Goal: Communication & Community: Answer question/provide support

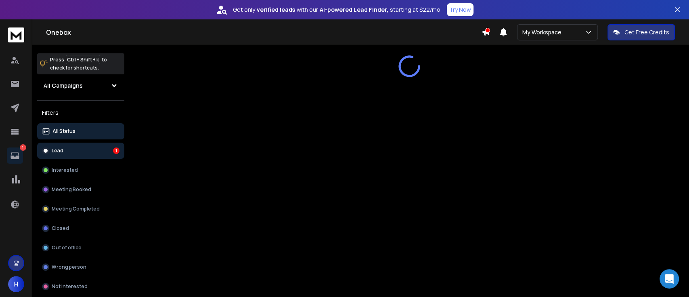
click at [83, 154] on button "Lead 1" at bounding box center [80, 150] width 87 height 16
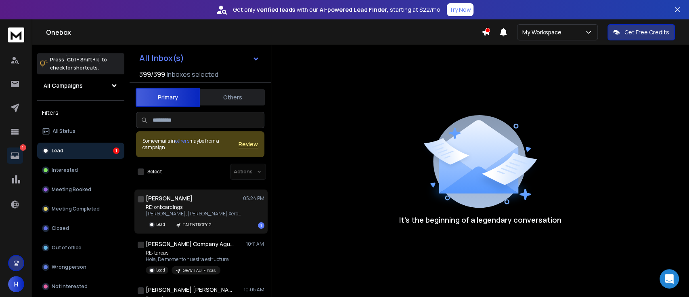
click at [221, 215] on div "RE: onboardings Alejandro, Weare Xerox and have Lead TALENTROPY. 2 1" at bounding box center [205, 216] width 119 height 25
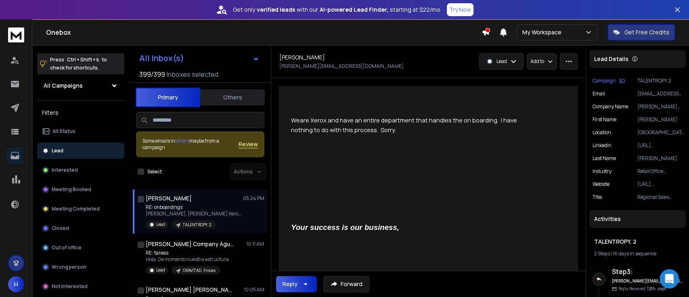
scroll to position [54, 0]
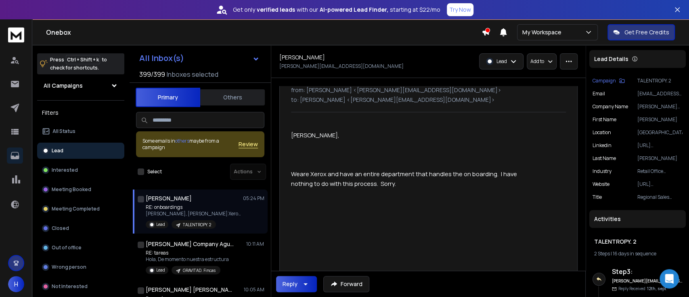
click at [502, 63] on p "Lead" at bounding box center [501, 61] width 10 height 6
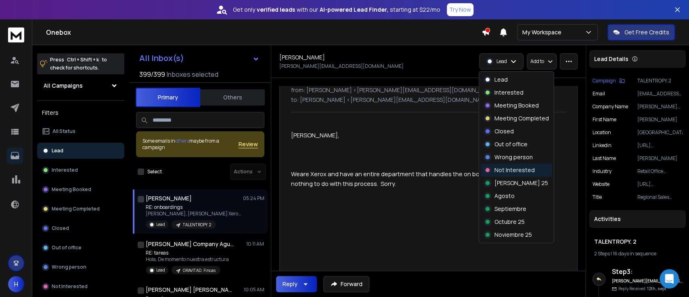
click at [517, 171] on p "Not Interested" at bounding box center [514, 170] width 40 height 8
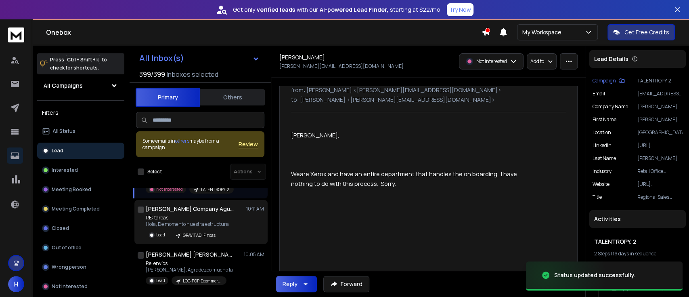
scroll to position [0, 0]
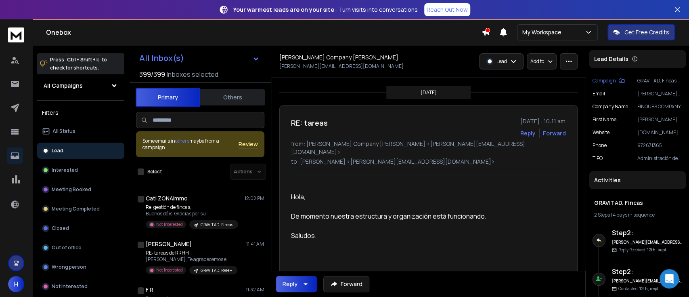
scroll to position [107, 0]
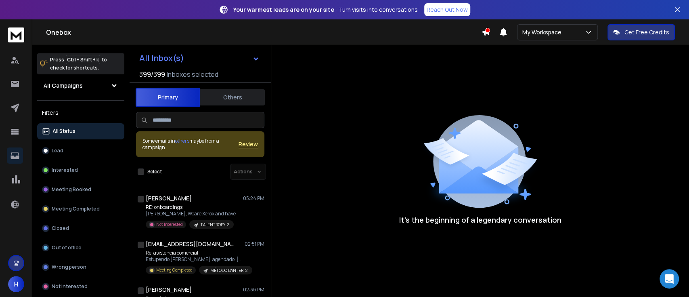
click at [67, 153] on button "Lead" at bounding box center [80, 150] width 87 height 16
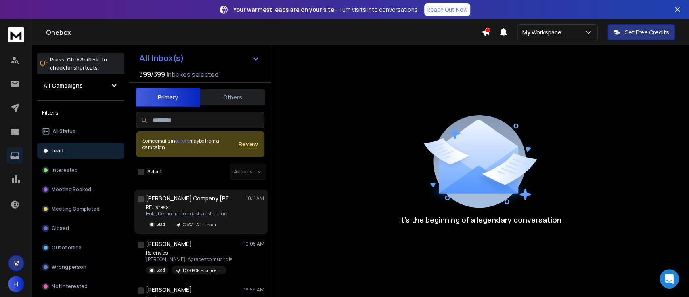
click at [206, 207] on p "RE: tareas" at bounding box center [187, 207] width 83 height 6
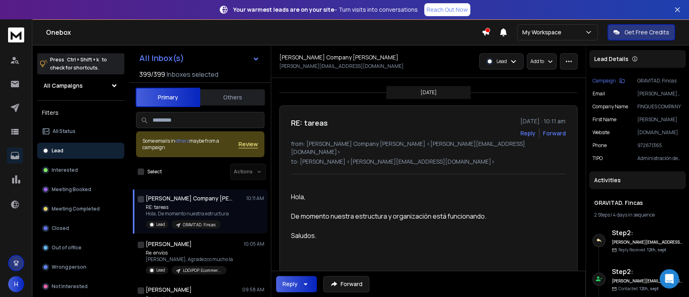
click at [496, 65] on div "Lead" at bounding box center [501, 61] width 44 height 15
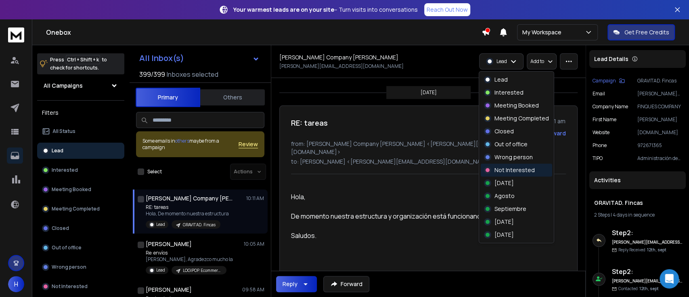
click at [509, 170] on p "Not Interested" at bounding box center [514, 170] width 40 height 8
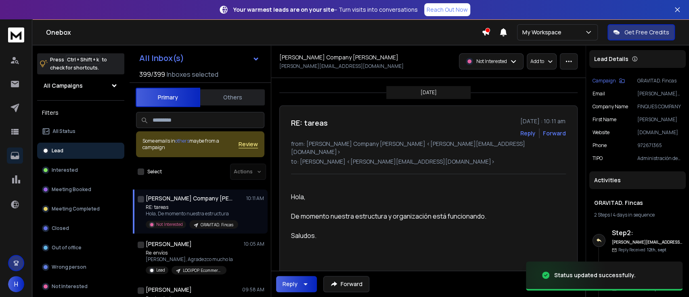
click at [542, 60] on p "Add to" at bounding box center [537, 61] width 14 height 6
click at [549, 76] on div "Subsequence" at bounding box center [554, 79] width 47 height 8
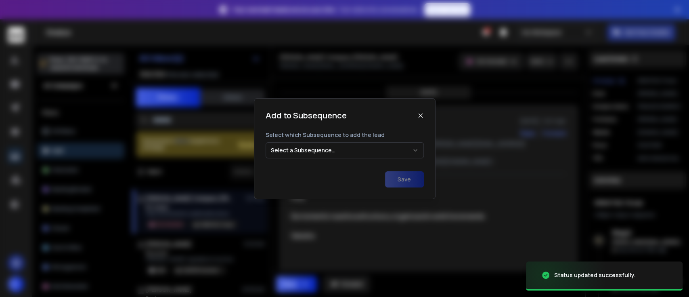
click at [330, 157] on button "Select a Subsequence..." at bounding box center [345, 150] width 158 height 16
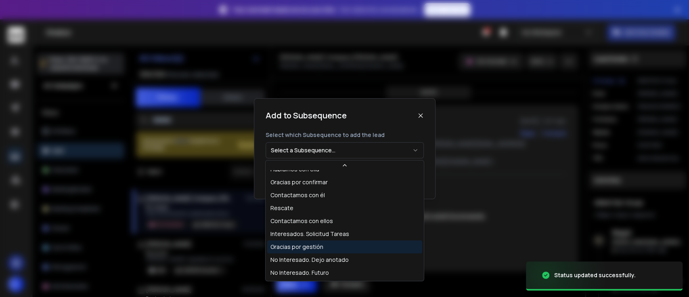
scroll to position [21, 0]
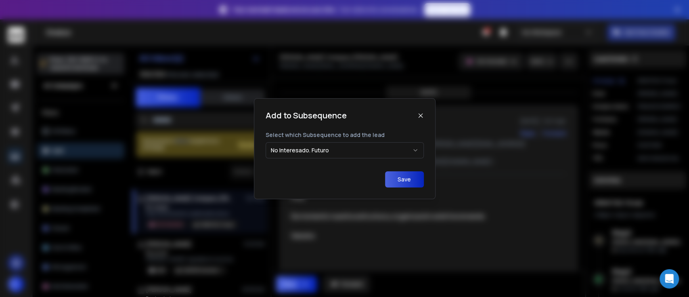
click at [408, 179] on button "Save" at bounding box center [404, 179] width 39 height 16
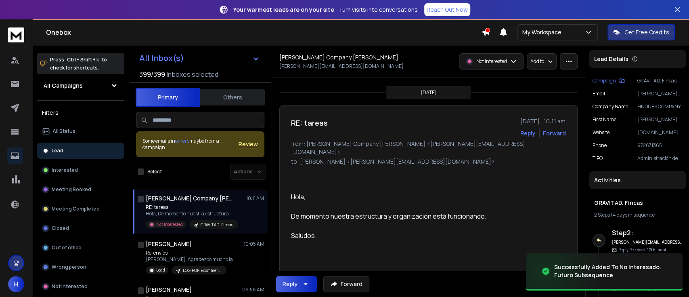
click at [640, 92] on p "[PERSON_NAME][EMAIL_ADDRESS][DOMAIN_NAME]" at bounding box center [659, 93] width 45 height 6
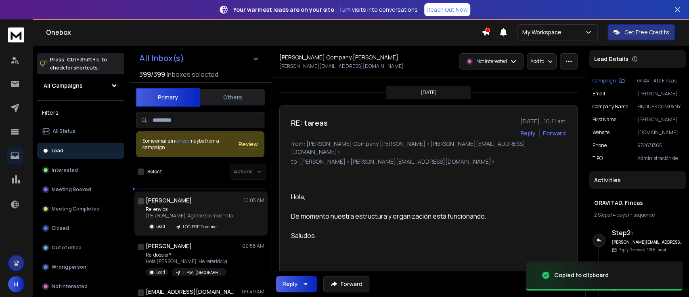
scroll to position [54, 0]
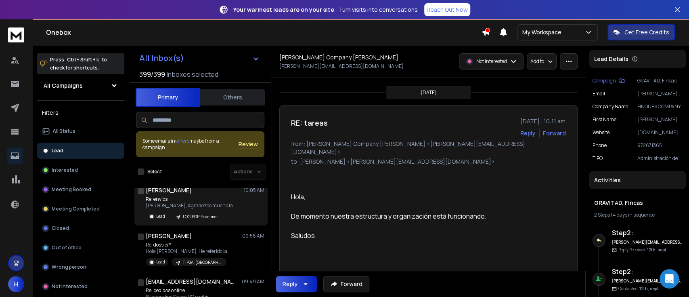
click at [188, 203] on p "[PERSON_NAME], Agradezco mucho la" at bounding box center [189, 205] width 87 height 6
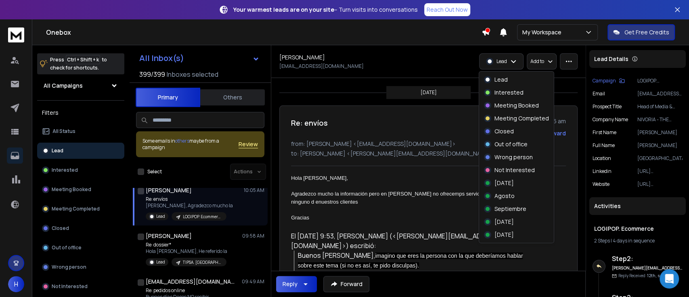
click at [498, 59] on p "Lead" at bounding box center [501, 61] width 10 height 6
click at [512, 169] on p "Not Interested" at bounding box center [514, 170] width 40 height 8
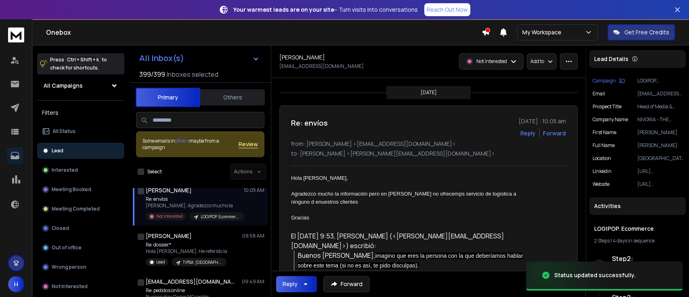
click at [536, 65] on div "Add to" at bounding box center [541, 61] width 29 height 15
click at [551, 81] on div "Subsequence" at bounding box center [554, 79] width 47 height 8
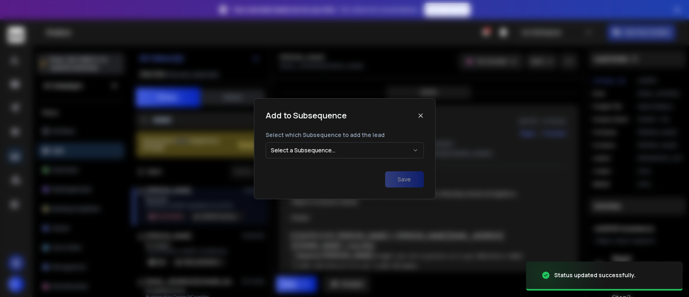
click at [388, 153] on button "Select a Subsequence..." at bounding box center [345, 150] width 158 height 16
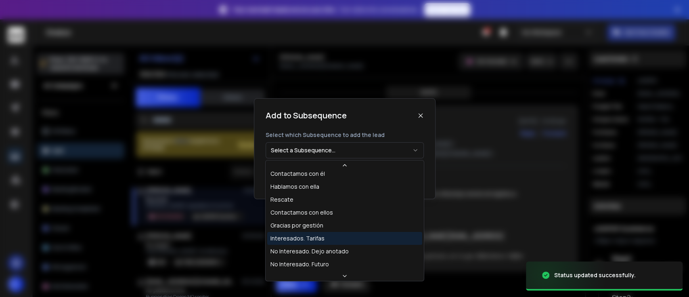
scroll to position [21, 0]
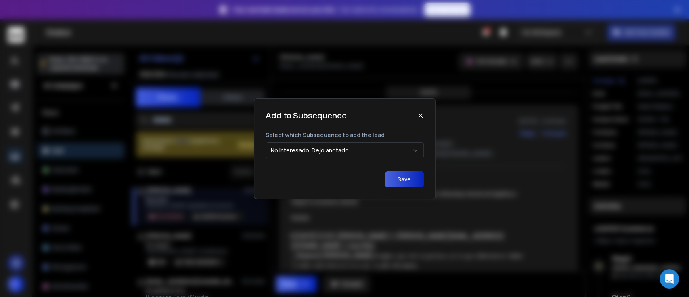
drag, startPoint x: 392, startPoint y: 184, endPoint x: 654, endPoint y: 140, distance: 265.9
click at [393, 183] on button "Save" at bounding box center [404, 179] width 39 height 16
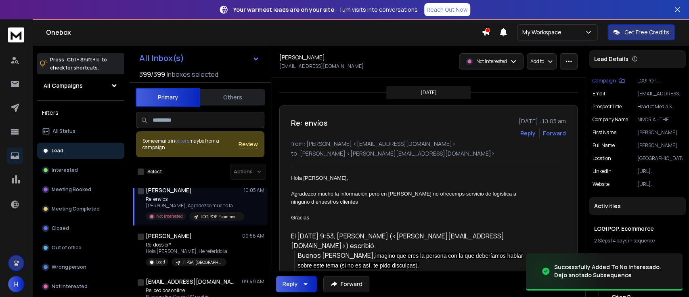
click at [651, 92] on p "[EMAIL_ADDRESS][DOMAIN_NAME]" at bounding box center [659, 93] width 45 height 6
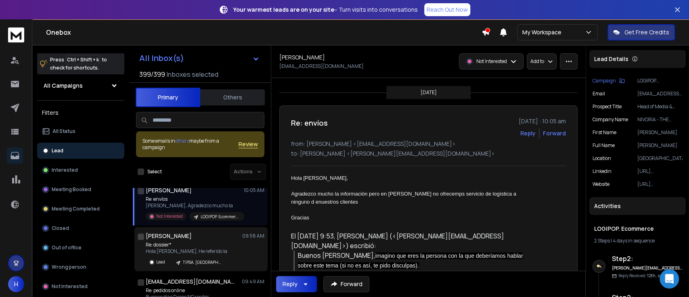
click at [194, 248] on p "Hola [PERSON_NAME], He referido la" at bounding box center [187, 251] width 82 height 6
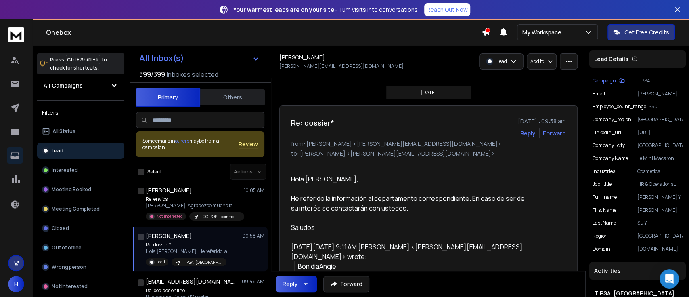
click at [511, 59] on icon at bounding box center [513, 61] width 6 height 6
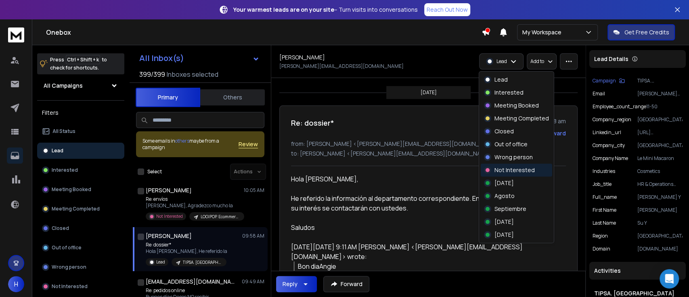
click at [513, 169] on p "Not Interested" at bounding box center [514, 170] width 40 height 8
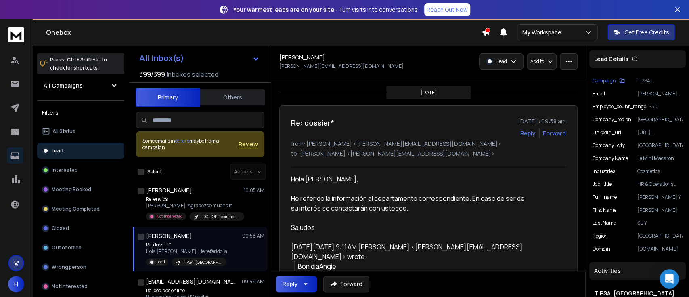
click at [538, 63] on p "Add to" at bounding box center [537, 61] width 14 height 6
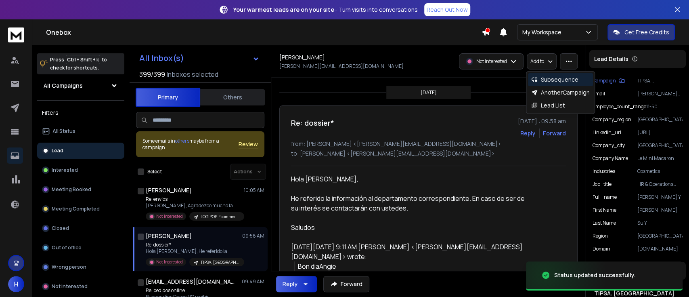
click at [553, 82] on div "Subsequence" at bounding box center [554, 79] width 47 height 8
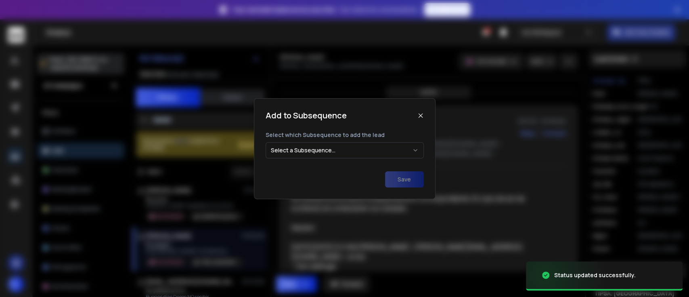
click at [378, 153] on button "Select a Subsequence..." at bounding box center [345, 150] width 158 height 16
click at [403, 179] on button "Save" at bounding box center [404, 179] width 39 height 16
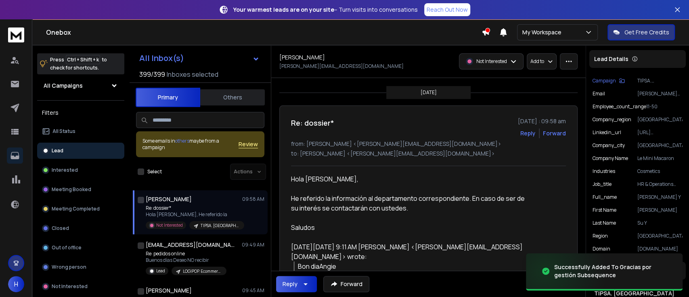
scroll to position [107, 0]
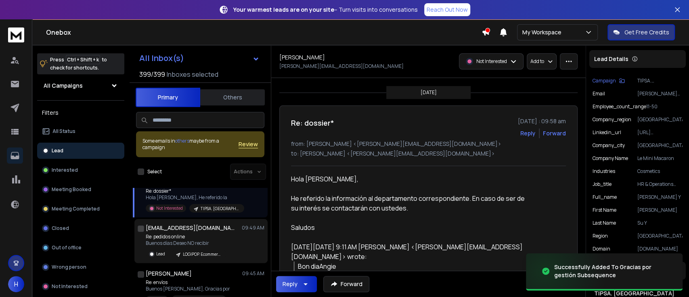
click at [172, 231] on div "[EMAIL_ADDRESS][DOMAIN_NAME] 09:49 AM Re: pedidos online Buenos días Deseo NO r…" at bounding box center [205, 241] width 119 height 34
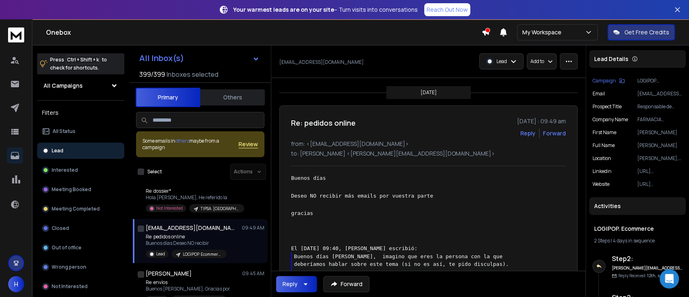
click at [499, 58] on p "Lead" at bounding box center [501, 61] width 10 height 6
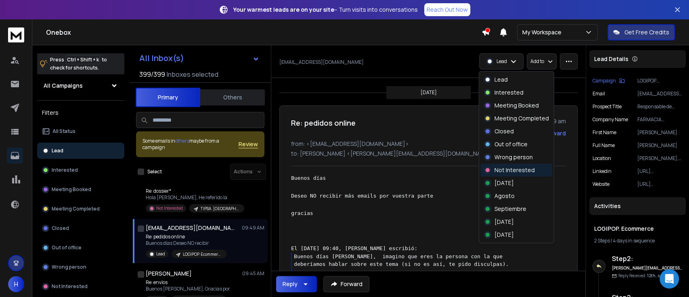
drag, startPoint x: 505, startPoint y: 170, endPoint x: 541, endPoint y: 101, distance: 77.8
click at [504, 170] on p "Not Interested" at bounding box center [514, 170] width 40 height 8
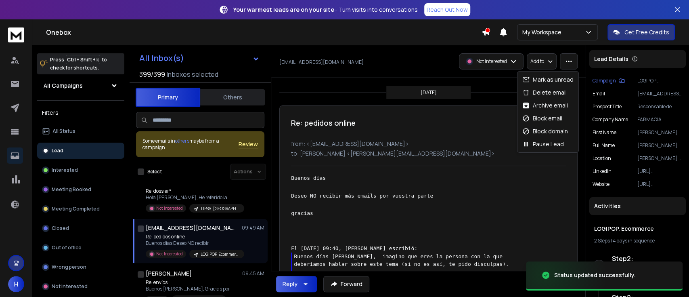
click at [573, 63] on button "button" at bounding box center [569, 61] width 18 height 16
click at [552, 115] on div "Block email" at bounding box center [542, 118] width 40 height 8
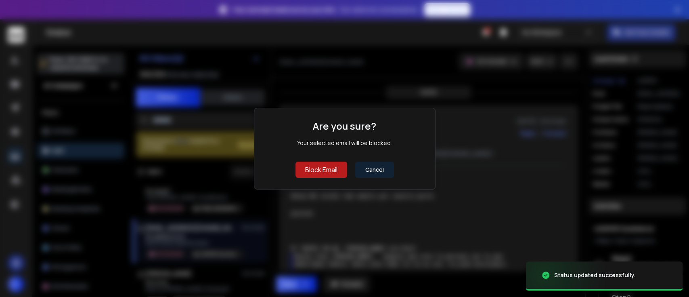
click at [327, 162] on button "Block Email" at bounding box center [321, 169] width 52 height 16
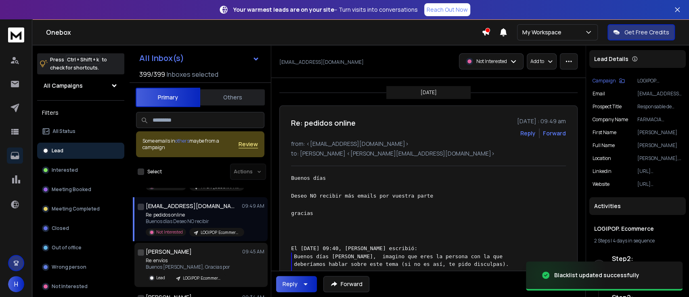
scroll to position [161, 0]
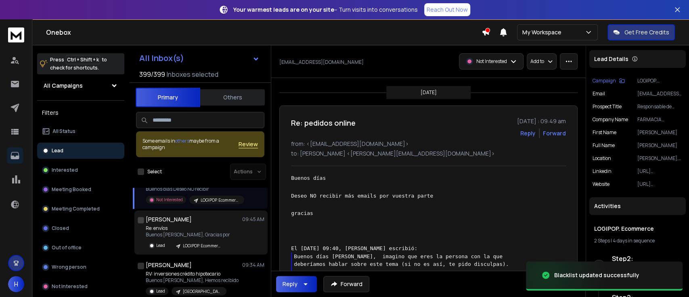
click at [200, 230] on p "Re: envíos" at bounding box center [188, 228] width 84 height 6
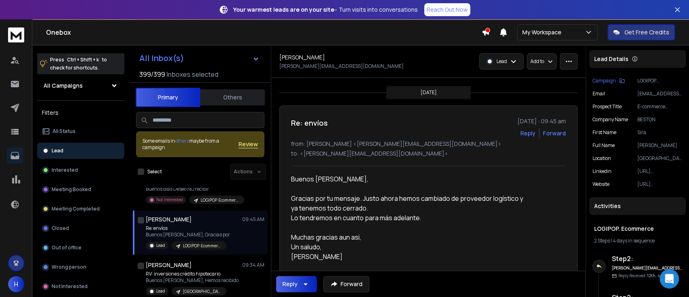
click at [504, 60] on p "Lead" at bounding box center [501, 61] width 10 height 6
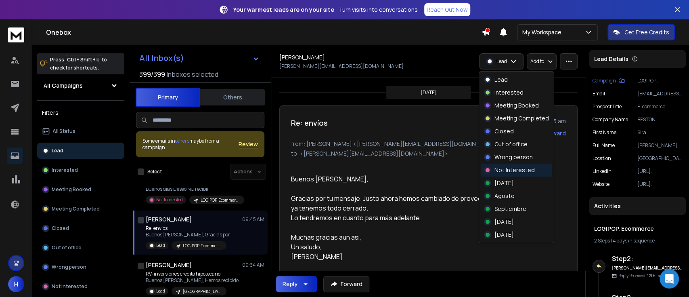
click at [509, 171] on p "Not Interested" at bounding box center [514, 170] width 40 height 8
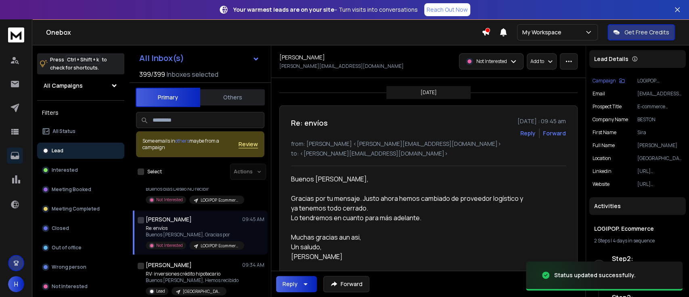
click at [535, 63] on p "Add to" at bounding box center [537, 61] width 14 height 6
click at [547, 76] on div "Subsequence" at bounding box center [554, 79] width 47 height 8
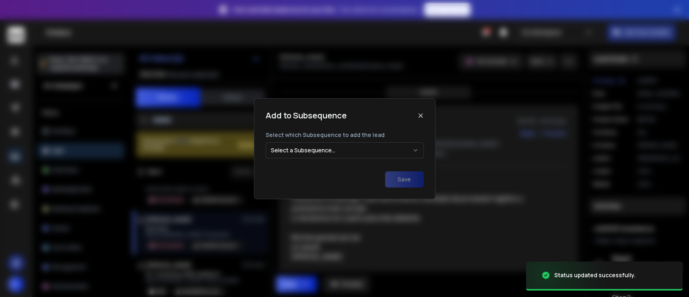
click at [330, 152] on button "Select a Subsequence..." at bounding box center [345, 150] width 158 height 16
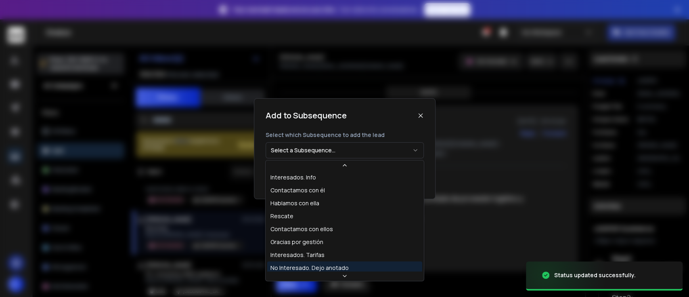
scroll to position [25, 0]
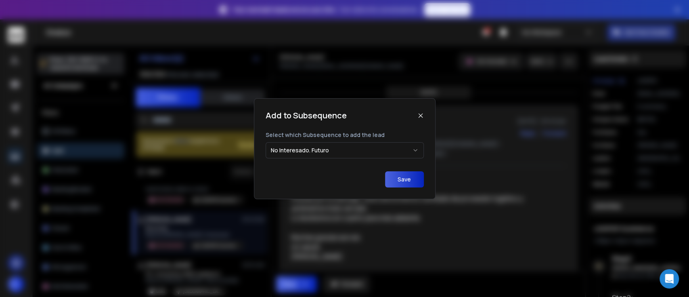
drag, startPoint x: 408, startPoint y: 180, endPoint x: 565, endPoint y: 133, distance: 164.3
click at [408, 180] on button "Save" at bounding box center [404, 179] width 39 height 16
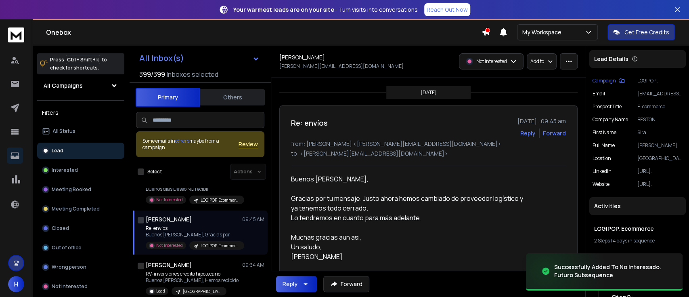
click at [660, 92] on p "[EMAIL_ADDRESS][DOMAIN_NAME]" at bounding box center [659, 93] width 45 height 6
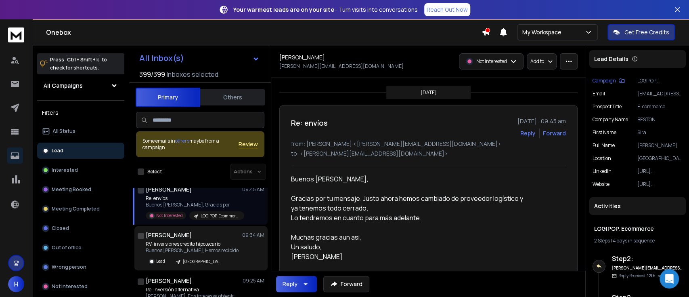
scroll to position [215, 0]
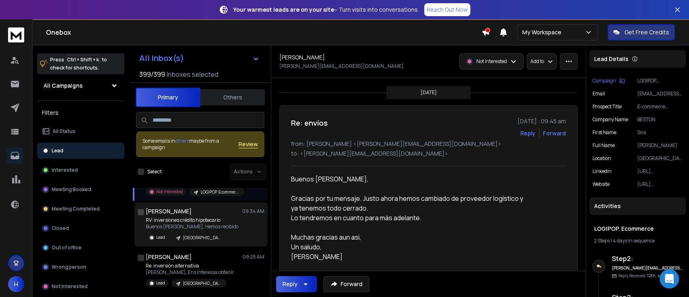
click at [187, 226] on p "Buenos [PERSON_NAME], Hemos recibido" at bounding box center [192, 226] width 93 height 6
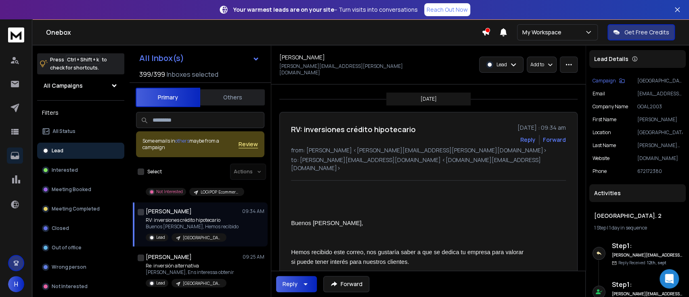
scroll to position [107, 0]
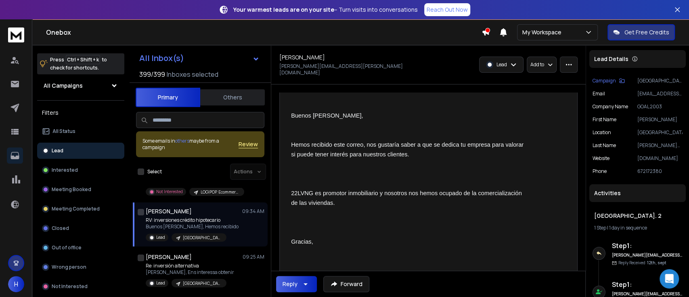
click at [292, 190] on span "22LVNG es promotor inmobiliario y nosotros nos hemos ocupado de la comercializa…" at bounding box center [407, 198] width 232 height 16
drag, startPoint x: 292, startPoint y: 186, endPoint x: 661, endPoint y: 92, distance: 380.5
click at [661, 92] on p "[EMAIL_ADDRESS][DOMAIN_NAME]" at bounding box center [659, 93] width 45 height 6
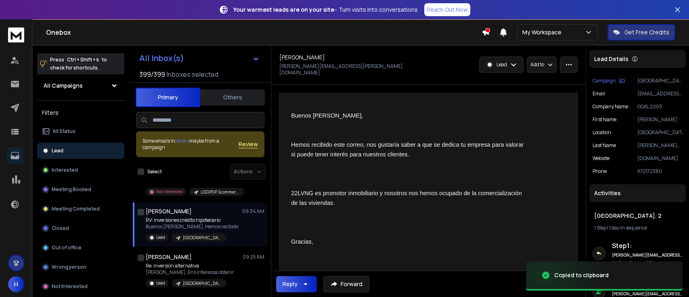
click at [492, 63] on div "Lead" at bounding box center [501, 64] width 44 height 15
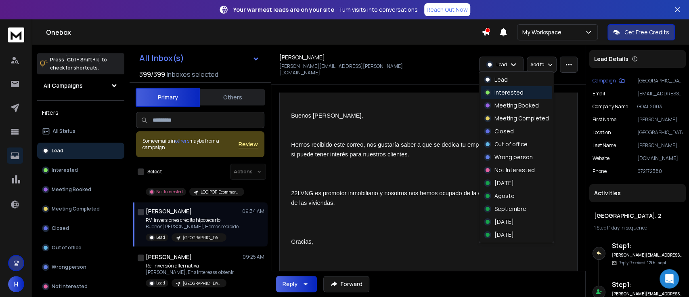
click at [510, 94] on p "Interested" at bounding box center [508, 92] width 29 height 8
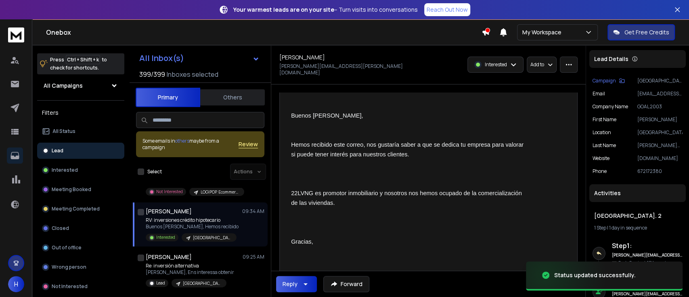
click at [541, 66] on div "Add to" at bounding box center [541, 64] width 29 height 15
click at [549, 80] on div "Subsequence" at bounding box center [554, 79] width 47 height 8
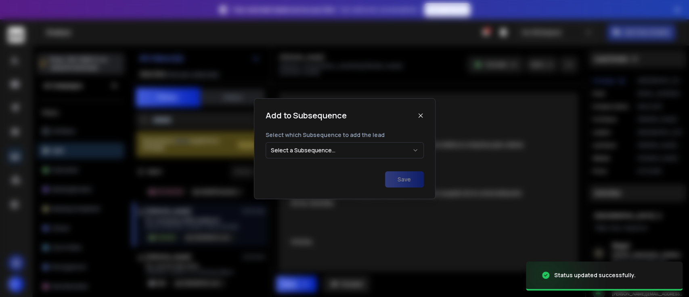
click at [331, 150] on button "Select a Subsequence..." at bounding box center [345, 150] width 158 height 16
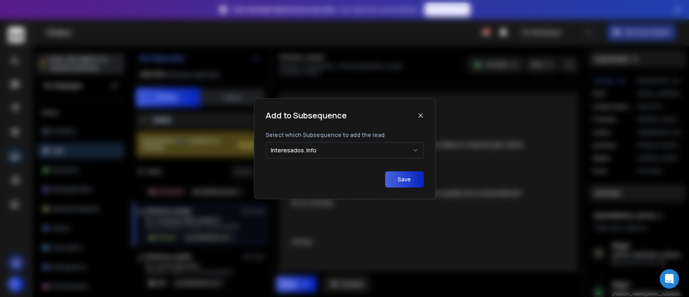
click at [408, 179] on button "Save" at bounding box center [404, 179] width 39 height 16
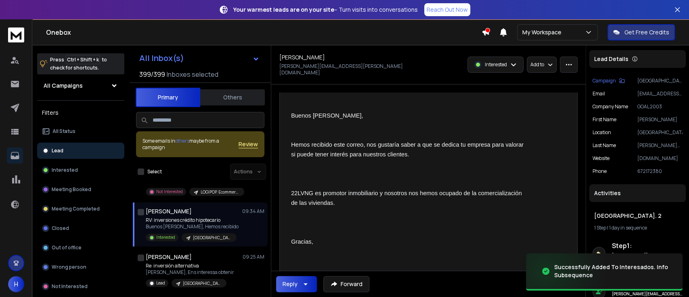
click at [645, 92] on p "[EMAIL_ADDRESS][DOMAIN_NAME]" at bounding box center [659, 93] width 45 height 6
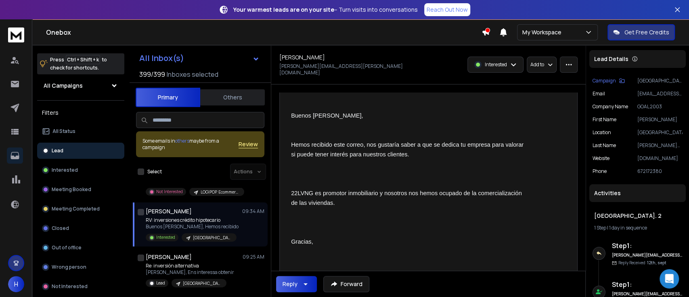
click at [643, 107] on p "GOAL 2003" at bounding box center [659, 106] width 45 height 6
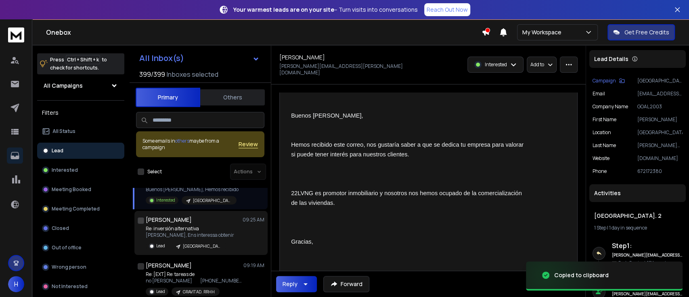
scroll to position [269, 0]
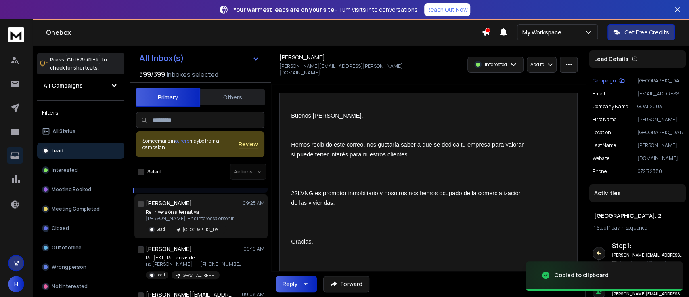
click at [212, 214] on p "Re: inversión alternativa" at bounding box center [190, 212] width 88 height 6
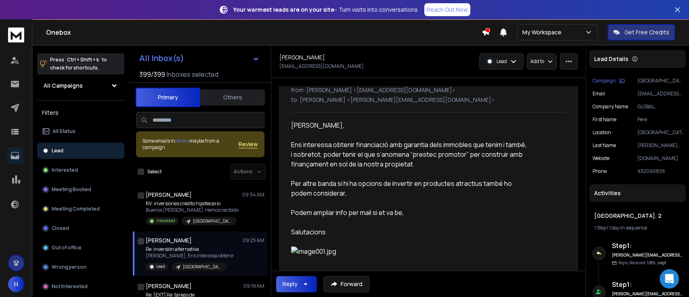
scroll to position [215, 0]
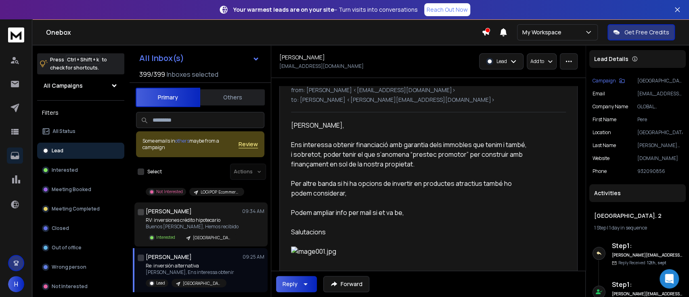
click at [193, 218] on p "RV: inversiones crédito hipotecario" at bounding box center [192, 220] width 93 height 6
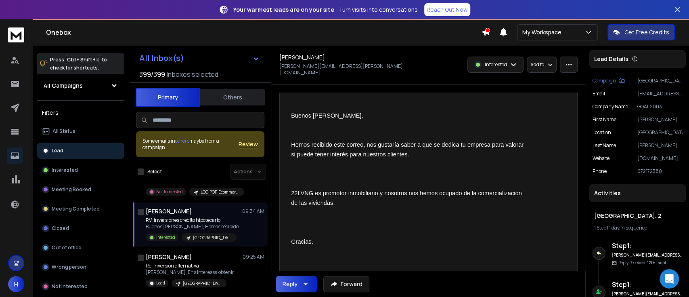
scroll to position [269, 0]
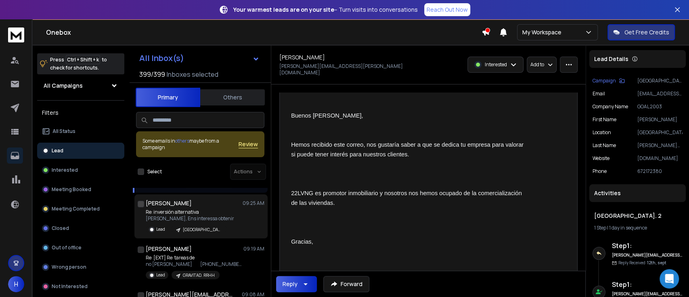
click at [210, 213] on p "Re: inversión alternativa" at bounding box center [190, 212] width 88 height 6
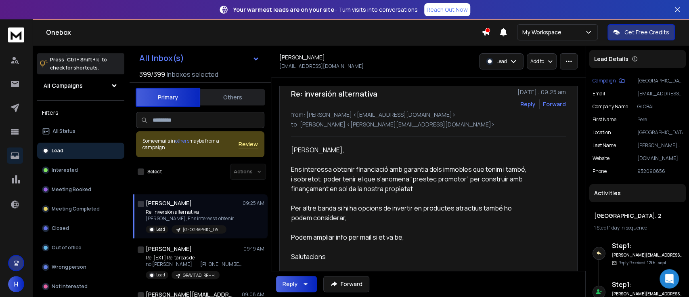
scroll to position [54, 0]
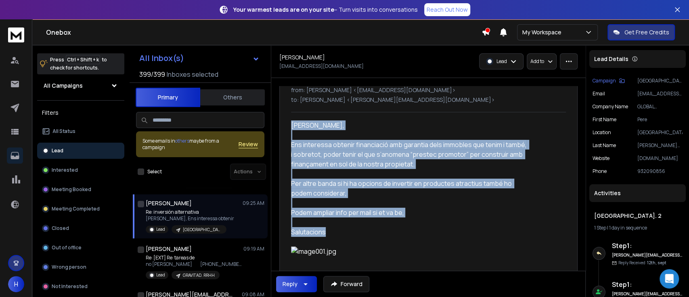
drag, startPoint x: 285, startPoint y: 118, endPoint x: 391, endPoint y: 228, distance: 153.3
copy div "[PERSON_NAME], [PERSON_NAME] interessa obtenir financiació amb garantia dels im…"
click at [496, 153] on div "Ens interessa obtenir financiació amb garantia dels immobles que tenim i també,…" at bounding box center [409, 154] width 236 height 29
click at [510, 177] on div at bounding box center [409, 174] width 236 height 10
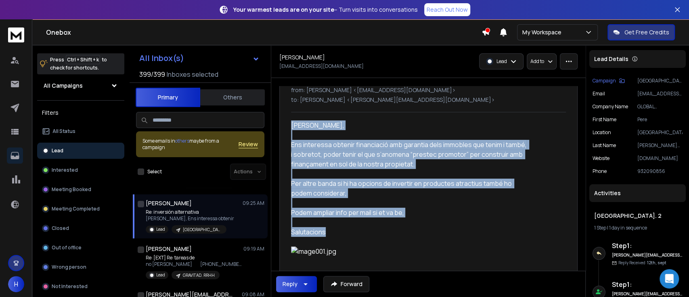
click at [448, 153] on div "Ens interessa obtenir financiació amb garantia dels immobles que tenim i també,…" at bounding box center [409, 154] width 236 height 29
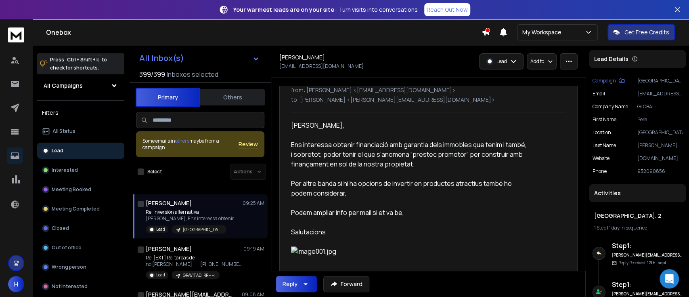
click at [445, 153] on div "Ens interessa obtenir financiació amb garantia dels immobles que tenim i també,…" at bounding box center [409, 154] width 236 height 29
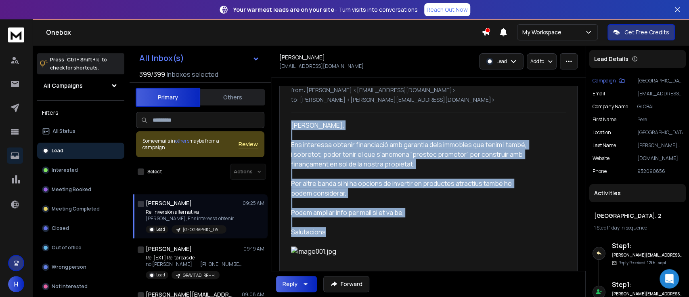
drag, startPoint x: 336, startPoint y: 234, endPoint x: 289, endPoint y: 123, distance: 119.9
copy div "[PERSON_NAME], [PERSON_NAME] interessa obtenir financiació amb garantia dels im…"
click at [513, 179] on div "Per altre banda si hi ha opcions de invertir en productes atractius també ho po…" at bounding box center [409, 187] width 236 height 19
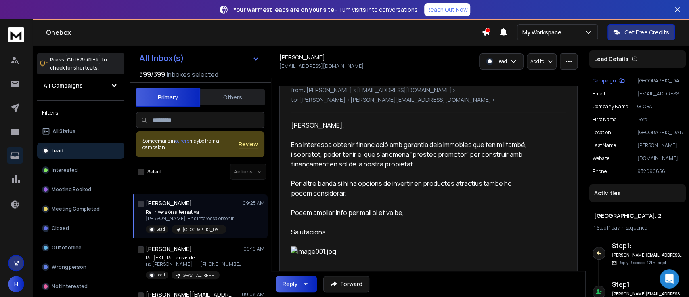
click at [505, 67] on div "Lead" at bounding box center [501, 61] width 44 height 15
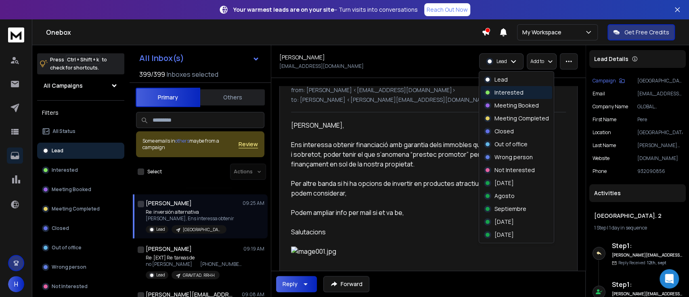
click at [500, 90] on p "Interested" at bounding box center [508, 92] width 29 height 8
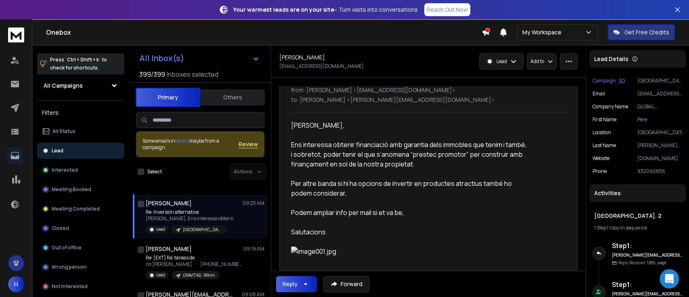
click at [535, 64] on p "Add to" at bounding box center [537, 61] width 14 height 6
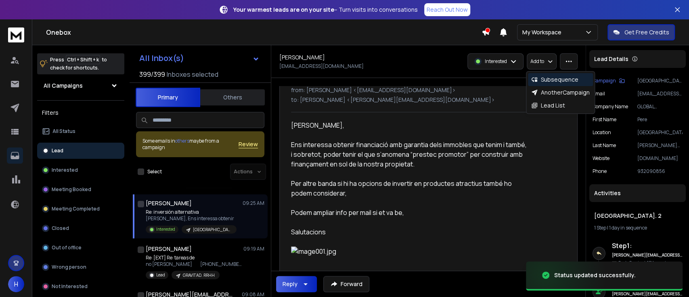
click at [539, 80] on div "Subsequence" at bounding box center [554, 79] width 47 height 8
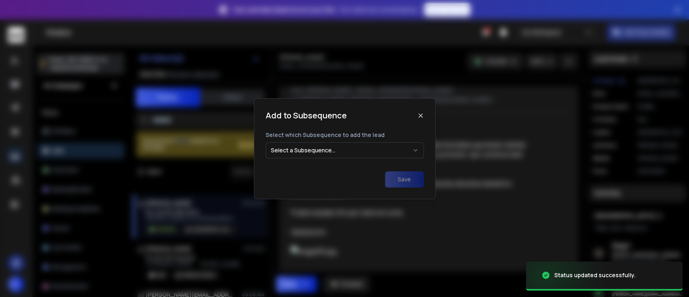
click at [315, 146] on button "Select a Subsequence..." at bounding box center [345, 150] width 158 height 16
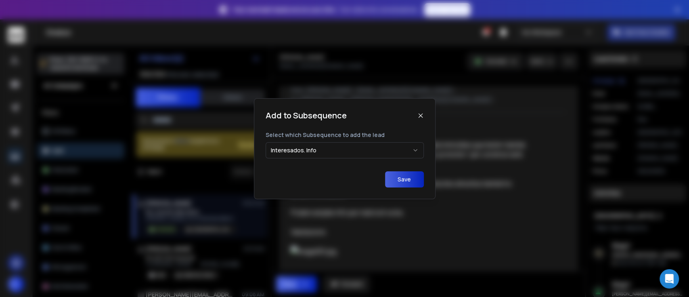
click at [404, 181] on button "Save" at bounding box center [404, 179] width 39 height 16
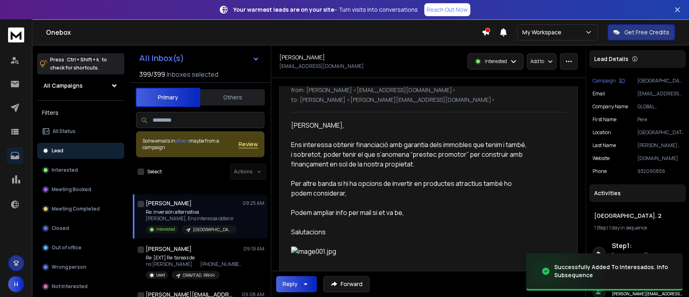
click at [657, 93] on p "[EMAIL_ADDRESS][DOMAIN_NAME]" at bounding box center [659, 93] width 45 height 6
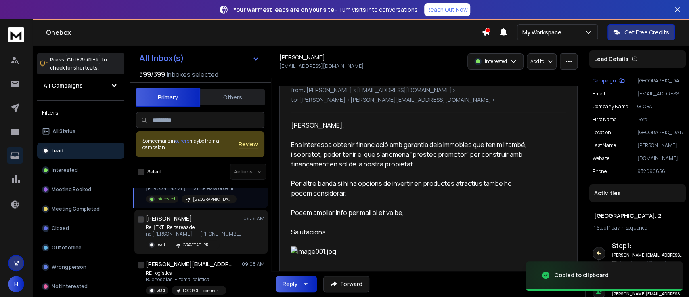
scroll to position [323, 0]
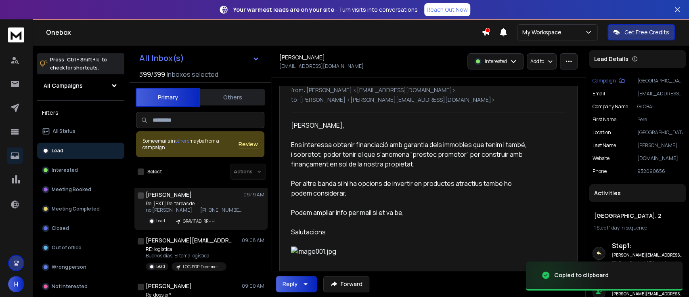
click at [197, 205] on p "Re: [EXT] Re: tareas de" at bounding box center [194, 203] width 97 height 6
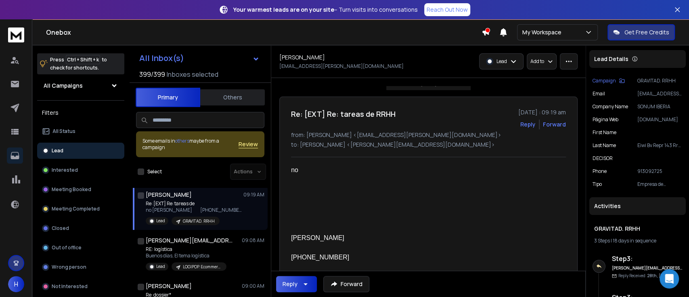
scroll to position [0, 0]
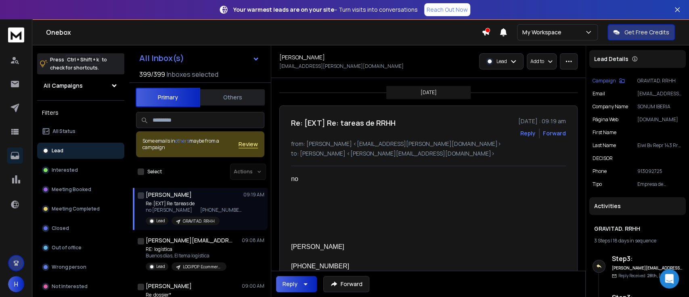
click at [500, 65] on div "Lead" at bounding box center [501, 61] width 44 height 15
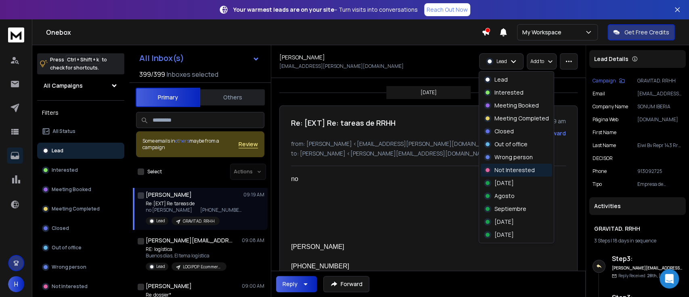
click at [520, 172] on p "Not Interested" at bounding box center [514, 170] width 40 height 8
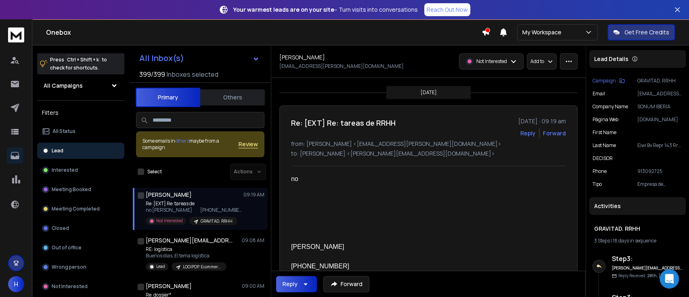
click at [646, 93] on p "[EMAIL_ADDRESS][DOMAIN_NAME]" at bounding box center [659, 93] width 45 height 6
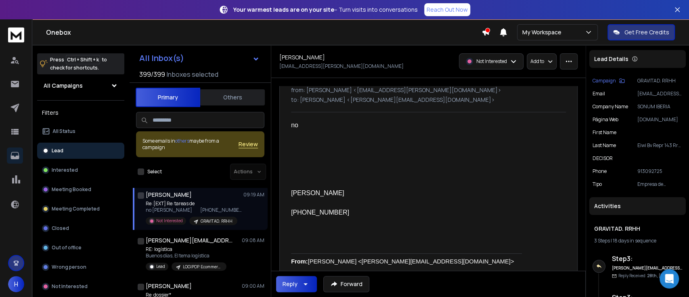
click at [297, 198] on div "[PERSON_NAME]" at bounding box center [409, 193] width 236 height 10
copy div "Eije"
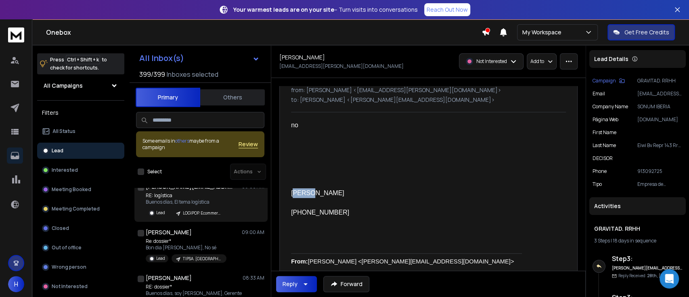
click at [200, 187] on h1 "[PERSON_NAME][EMAIL_ADDRESS][DOMAIN_NAME]" at bounding box center [190, 186] width 89 height 8
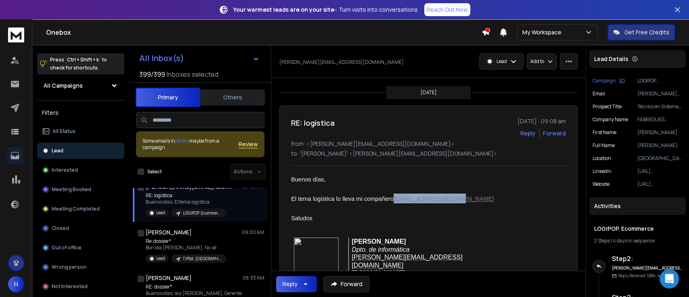
drag, startPoint x: 442, startPoint y: 200, endPoint x: 384, endPoint y: 201, distance: 58.5
click at [384, 201] on p "El tema logística lo lleva mi compañero [PERSON_NAME][EMAIL_ADDRESS][DOMAIN_NAM…" at bounding box center [409, 198] width 236 height 10
drag, startPoint x: 411, startPoint y: 198, endPoint x: 387, endPoint y: 218, distance: 30.9
click at [382, 218] on p "Saludos" at bounding box center [409, 218] width 236 height 10
drag, startPoint x: 490, startPoint y: 197, endPoint x: 385, endPoint y: 201, distance: 105.0
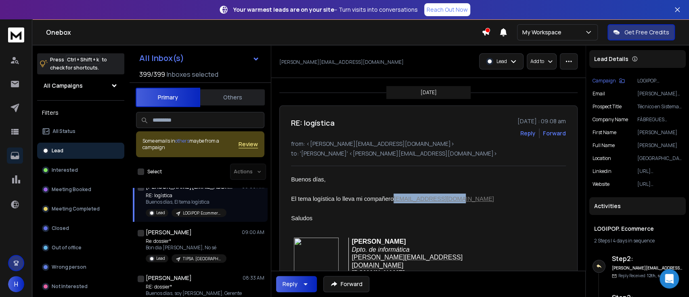
click at [385, 201] on p "El tema logística lo lleva mi compañero [PERSON_NAME][EMAIL_ADDRESS][DOMAIN_NAM…" at bounding box center [409, 198] width 236 height 10
copy link "[EMAIL_ADDRESS][DOMAIN_NAME]"
click at [462, 208] on p at bounding box center [409, 208] width 236 height 10
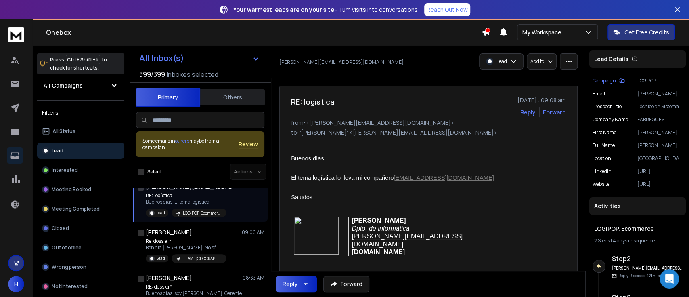
scroll to position [0, 0]
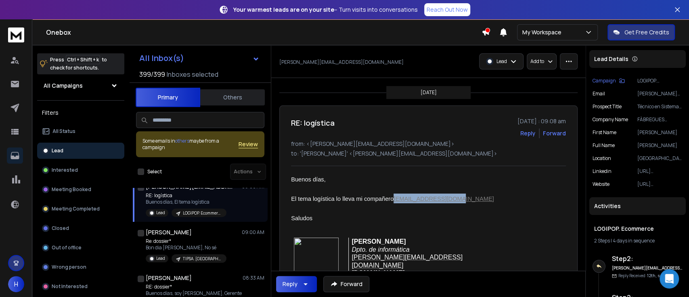
drag, startPoint x: 446, startPoint y: 201, endPoint x: 385, endPoint y: 201, distance: 60.9
click at [385, 201] on p "El tema logística lo lleva mi compañero [PERSON_NAME][EMAIL_ADDRESS][DOMAIN_NAM…" at bounding box center [409, 198] width 236 height 10
copy link "[EMAIL_ADDRESS][DOMAIN_NAME]"
click at [505, 59] on p "Lead" at bounding box center [501, 61] width 10 height 6
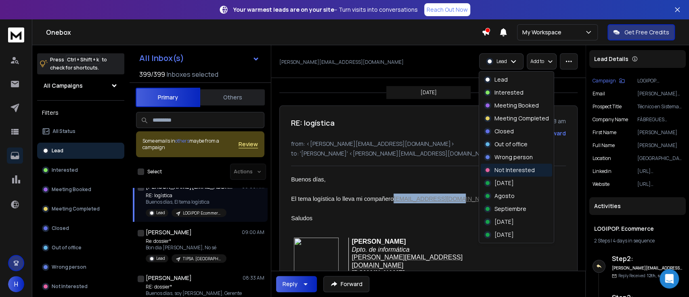
click at [516, 169] on p "Not Interested" at bounding box center [514, 170] width 40 height 8
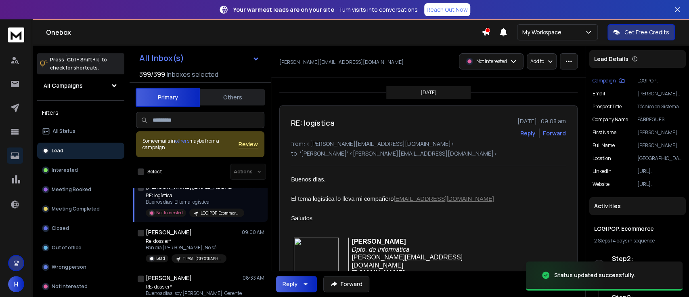
click at [548, 65] on div "Add to" at bounding box center [541, 61] width 29 height 15
click at [548, 79] on div "Subsequence" at bounding box center [554, 79] width 47 height 8
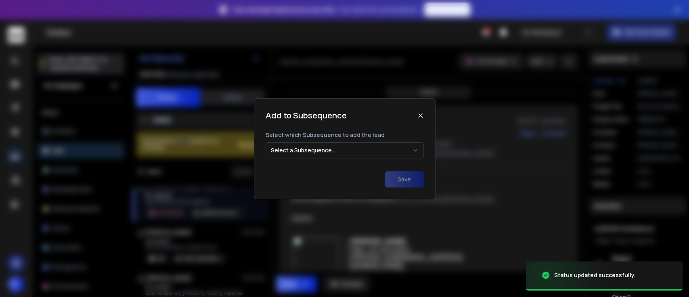
click at [311, 155] on button "Select a Subsequence..." at bounding box center [345, 150] width 158 height 16
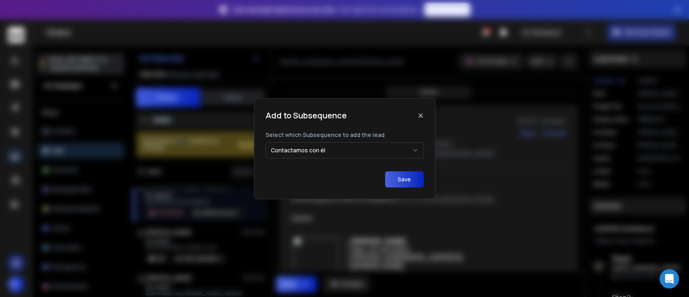
click at [397, 178] on button "Save" at bounding box center [404, 179] width 39 height 16
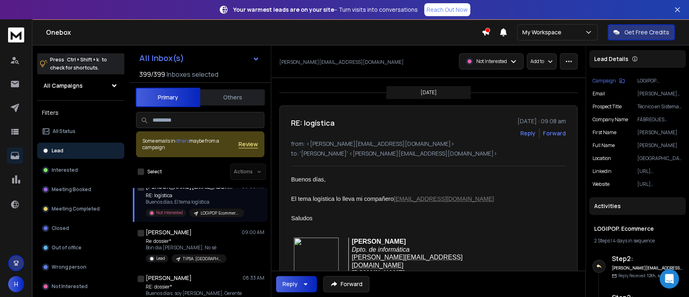
click at [600, 82] on p "Campaign" at bounding box center [603, 80] width 23 height 6
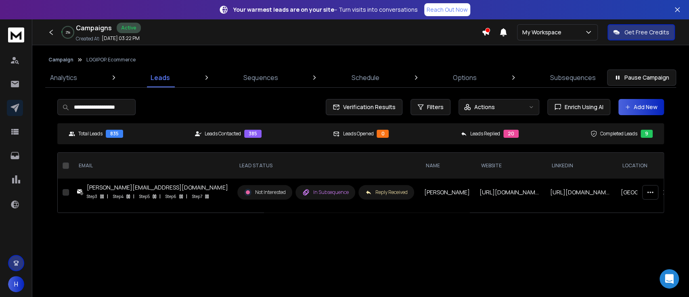
click at [640, 108] on button "Add New" at bounding box center [641, 107] width 46 height 16
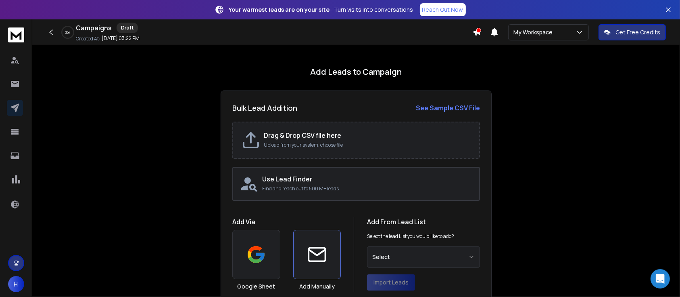
click at [321, 247] on icon at bounding box center [317, 253] width 17 height 13
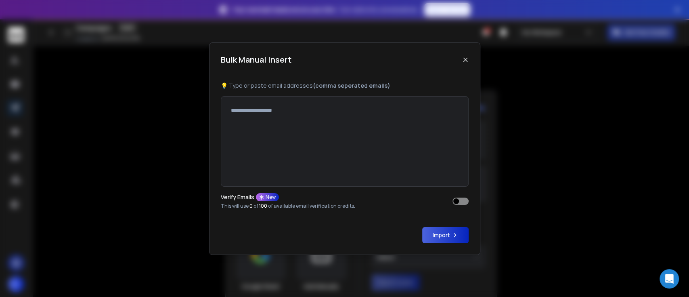
click at [247, 112] on textarea at bounding box center [345, 141] width 248 height 90
paste textarea "**********"
type textarea "**********"
click at [452, 236] on icon "submit" at bounding box center [455, 235] width 6 height 6
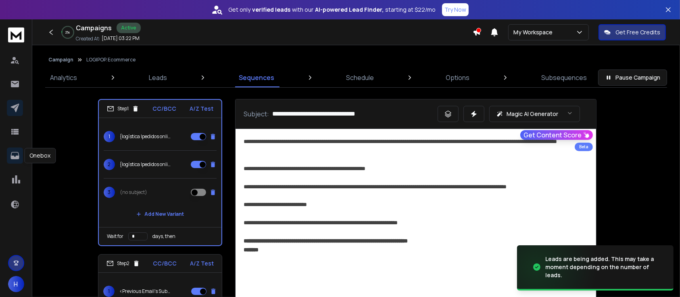
click at [15, 157] on icon at bounding box center [14, 155] width 8 height 7
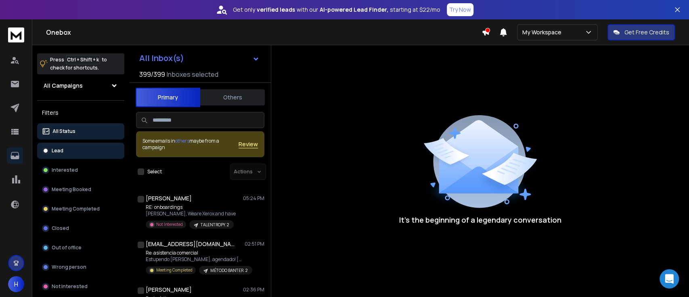
click at [69, 153] on button "Lead" at bounding box center [80, 150] width 87 height 16
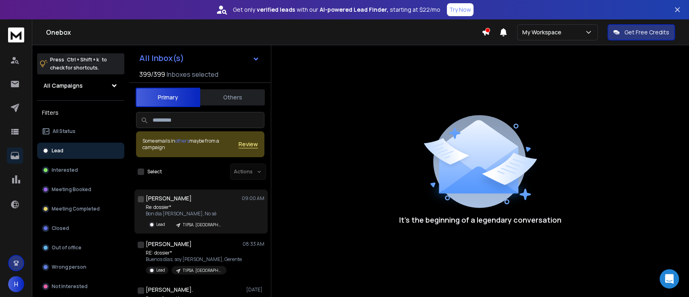
click at [217, 216] on div "Re: dossier* Bon dia [PERSON_NAME], No sé Lead TIPSA. [GEOGRAPHIC_DATA]" at bounding box center [205, 216] width 119 height 25
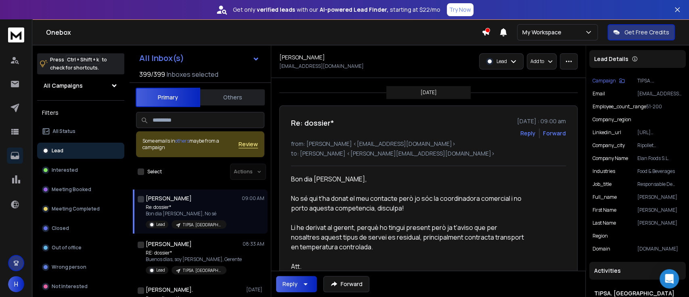
scroll to position [54, 0]
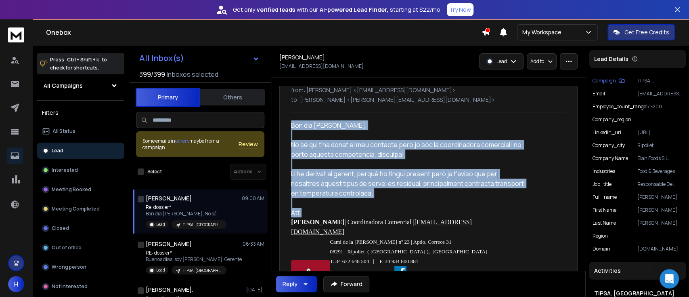
drag, startPoint x: 339, startPoint y: 213, endPoint x: 288, endPoint y: 121, distance: 105.5
copy div "Bon dia [PERSON_NAME], No sé qui t'ha donat el meu contacte però jo sóc la coor…"
click at [498, 67] on div "Lead" at bounding box center [501, 61] width 44 height 15
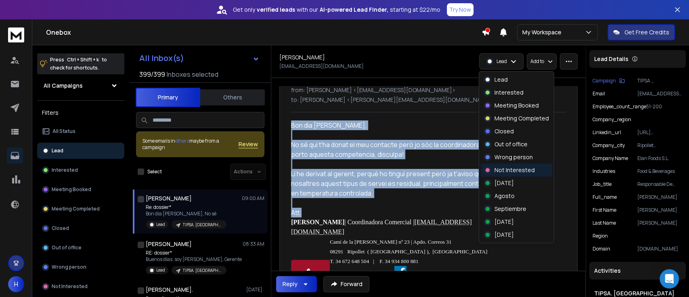
click at [505, 168] on p "Not Interested" at bounding box center [514, 170] width 40 height 8
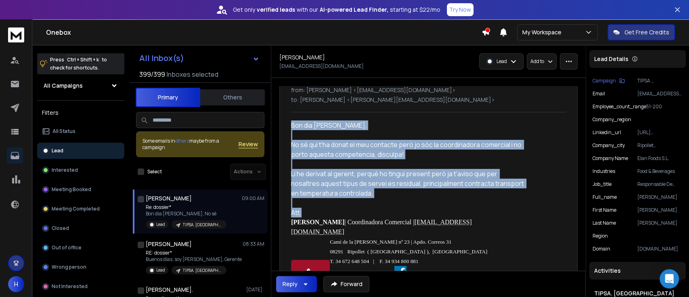
click at [538, 64] on p "Add to" at bounding box center [537, 61] width 14 height 6
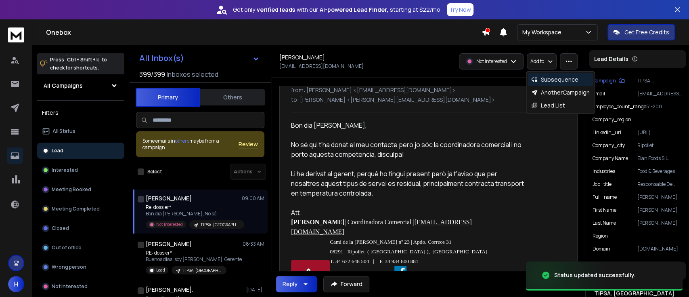
click at [549, 78] on div "Subsequence" at bounding box center [554, 79] width 47 height 8
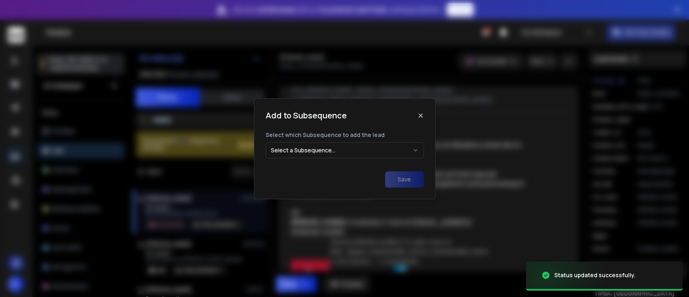
click at [331, 154] on button "Select a Subsequence..." at bounding box center [345, 150] width 158 height 16
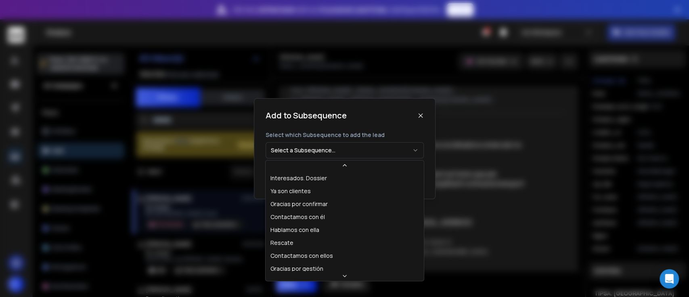
scroll to position [34, 0]
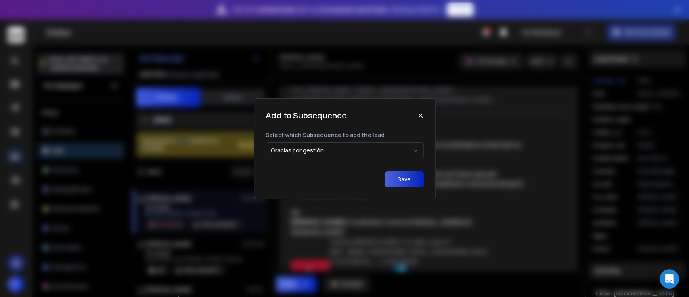
click at [393, 182] on button "Save" at bounding box center [404, 179] width 39 height 16
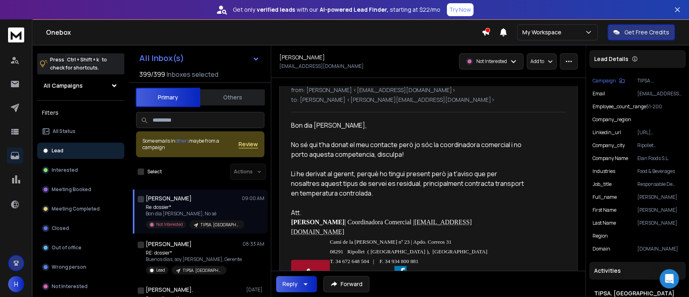
click at [642, 95] on p "[EMAIL_ADDRESS][DOMAIN_NAME]" at bounding box center [659, 93] width 45 height 6
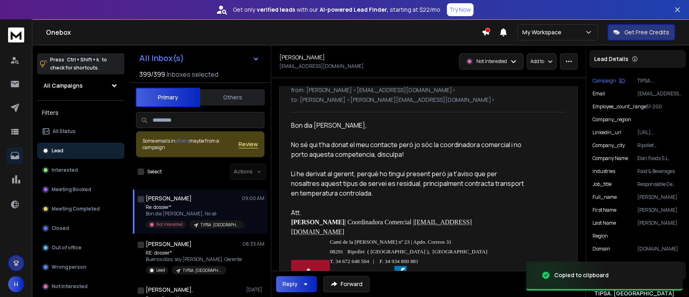
scroll to position [54, 0]
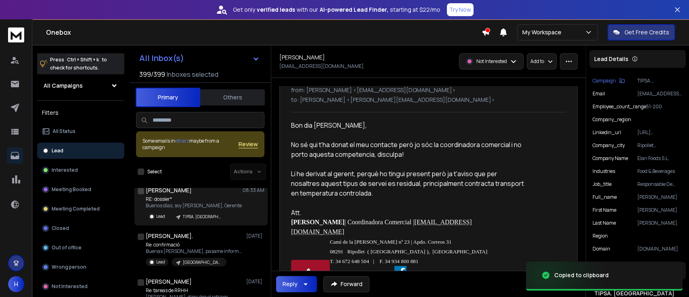
click at [212, 205] on p "Buenos días, soy [PERSON_NAME], Gerente" at bounding box center [194, 205] width 96 height 6
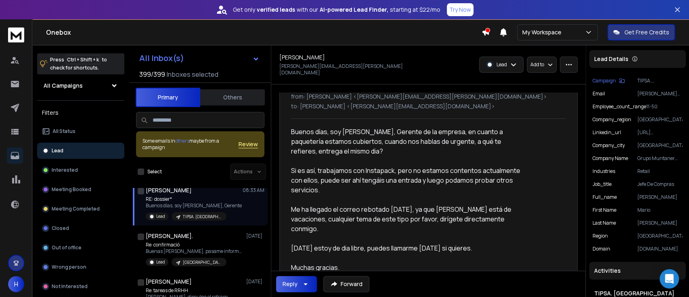
click at [607, 81] on p "Campaign" at bounding box center [603, 80] width 23 height 6
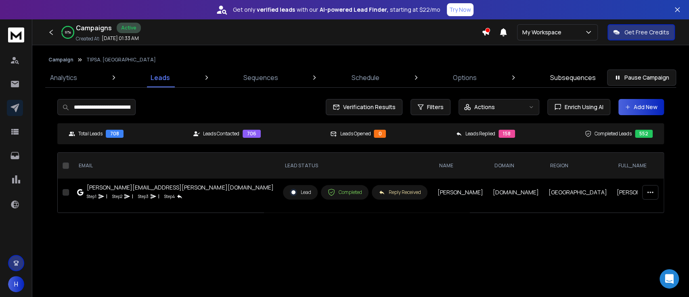
click at [570, 78] on p "Subsequences" at bounding box center [573, 78] width 46 height 10
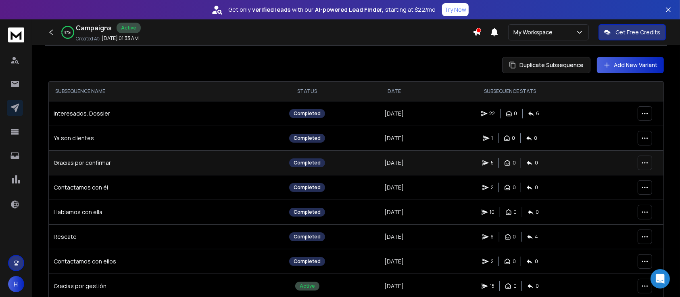
scroll to position [151, 0]
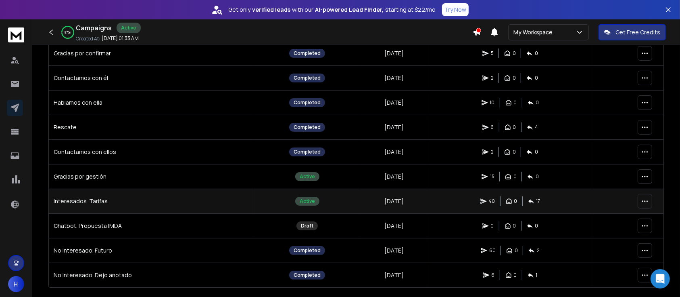
click at [200, 197] on td "Interesados. Tarifas" at bounding box center [151, 200] width 205 height 25
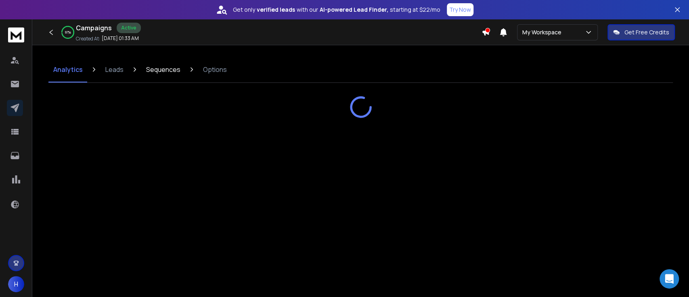
click at [167, 69] on p "Sequences" at bounding box center [163, 70] width 34 height 10
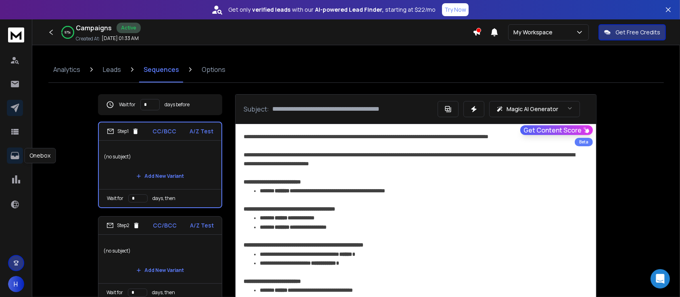
click at [9, 157] on link at bounding box center [15, 155] width 16 height 16
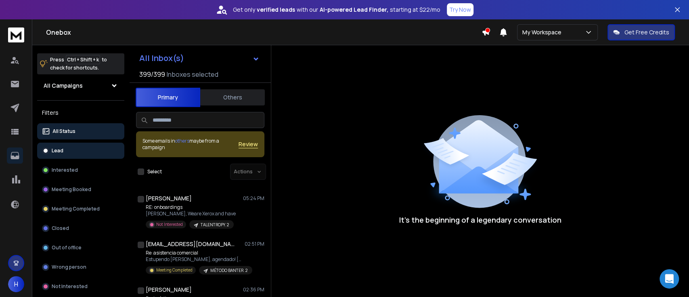
click at [64, 150] on button "Lead" at bounding box center [80, 150] width 87 height 16
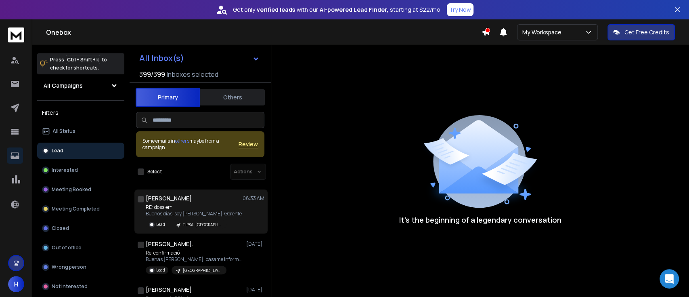
click at [184, 200] on h1 "[PERSON_NAME]" at bounding box center [169, 198] width 46 height 8
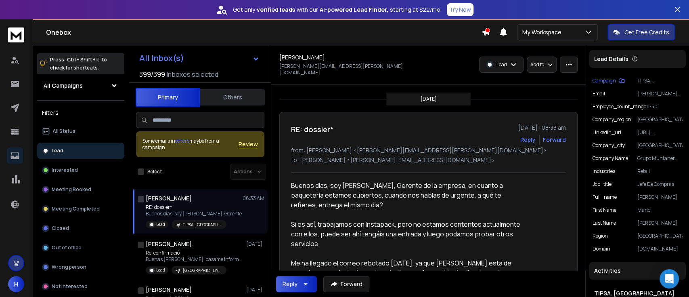
click at [648, 148] on p "[GEOGRAPHIC_DATA]" at bounding box center [659, 145] width 45 height 6
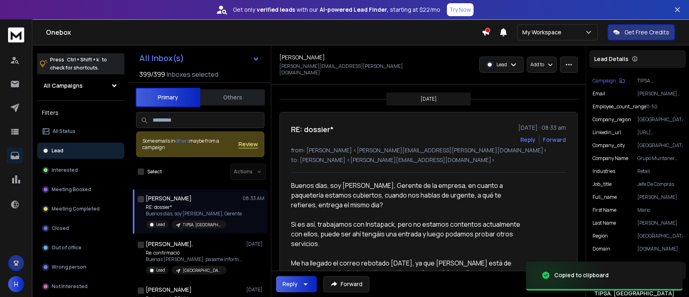
click at [658, 159] on p "Grupo Muntaner Electro" at bounding box center [659, 158] width 45 height 6
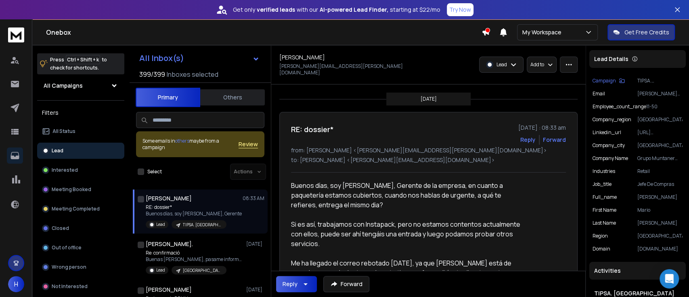
click at [529, 136] on button "Reply" at bounding box center [527, 140] width 15 height 8
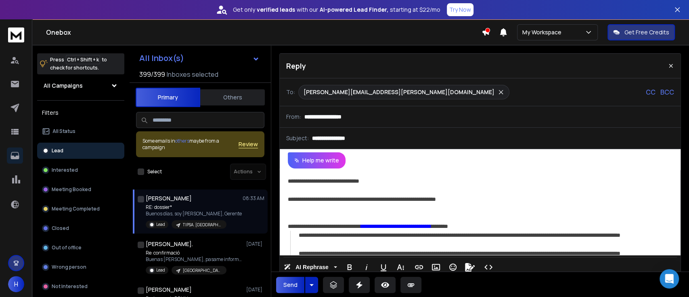
click at [429, 196] on div "**********" at bounding box center [475, 199] width 374 height 9
click at [427, 195] on div "**********" at bounding box center [475, 199] width 374 height 9
click at [513, 201] on div "**********" at bounding box center [475, 199] width 374 height 9
drag, startPoint x: 583, startPoint y: 200, endPoint x: 515, endPoint y: 203, distance: 67.9
click at [507, 202] on div "**********" at bounding box center [475, 199] width 374 height 9
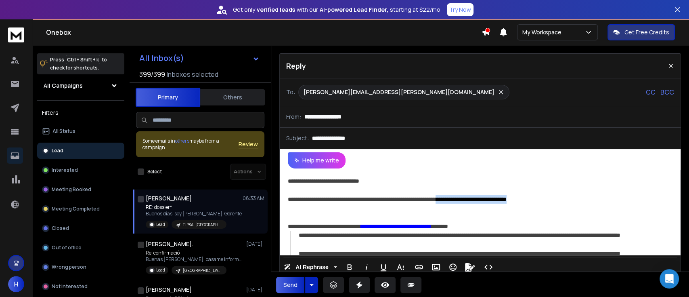
drag, startPoint x: 578, startPoint y: 200, endPoint x: 480, endPoint y: 200, distance: 98.1
click at [480, 200] on div "**********" at bounding box center [475, 199] width 374 height 9
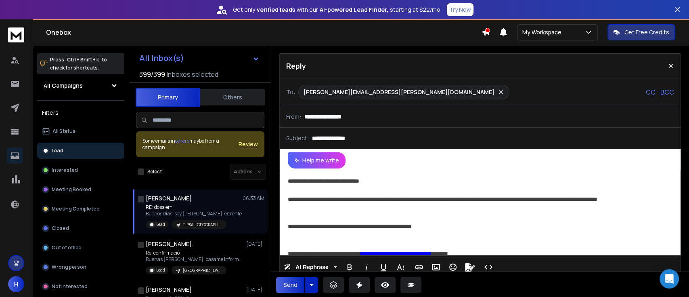
click at [374, 224] on div "**********" at bounding box center [475, 226] width 374 height 9
click at [487, 229] on div "**********" at bounding box center [475, 226] width 374 height 9
click at [284, 287] on button "Send" at bounding box center [290, 284] width 28 height 16
